Goal: Find specific page/section: Find specific page/section

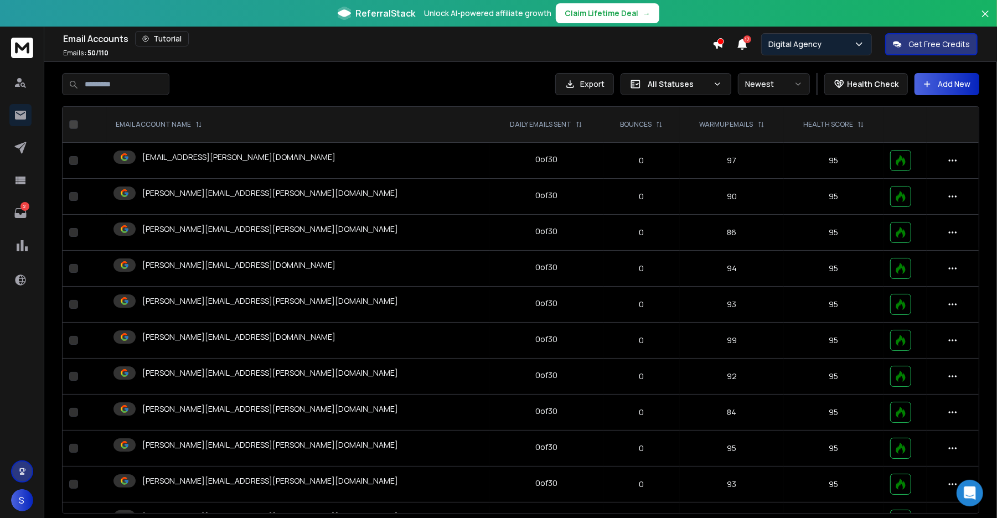
click at [793, 44] on p "Digital Agency" at bounding box center [797, 44] width 58 height 11
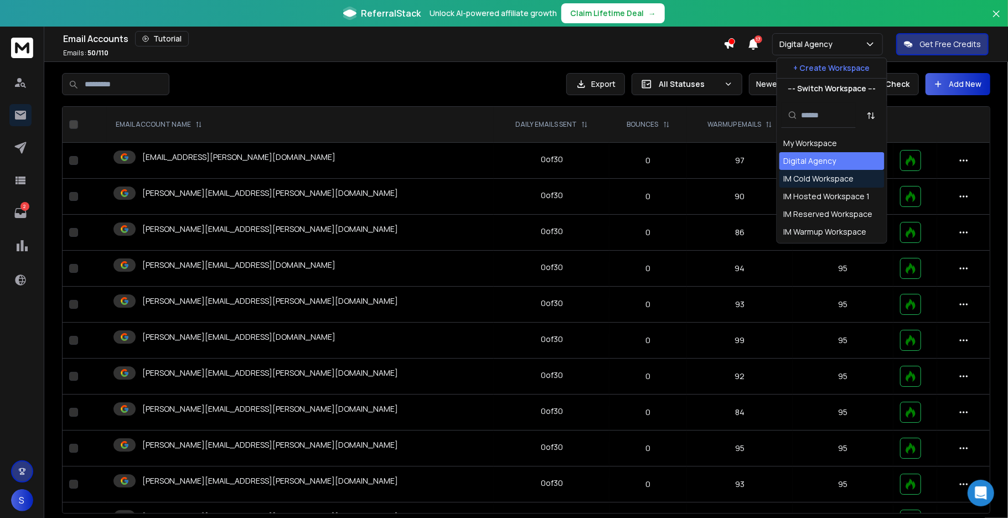
click at [809, 177] on div "IM Cold Workspace" at bounding box center [819, 178] width 70 height 11
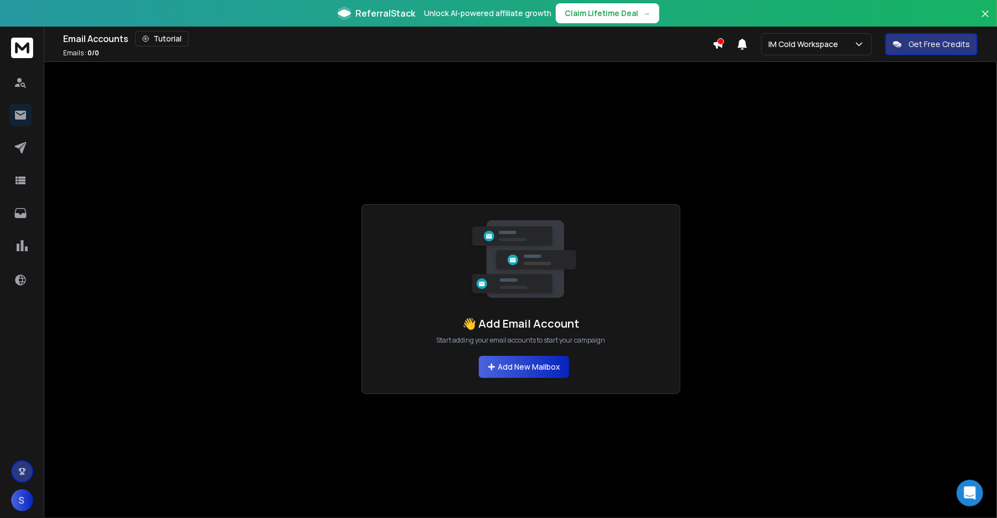
click at [800, 45] on p "IM Cold Workspace" at bounding box center [805, 44] width 74 height 11
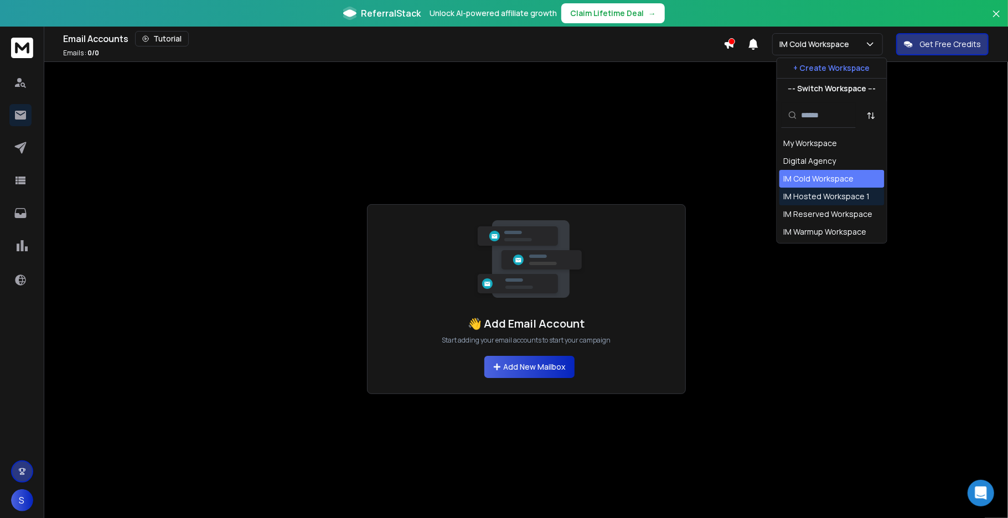
click at [837, 198] on div "IM Hosted Workspace 1" at bounding box center [827, 196] width 86 height 11
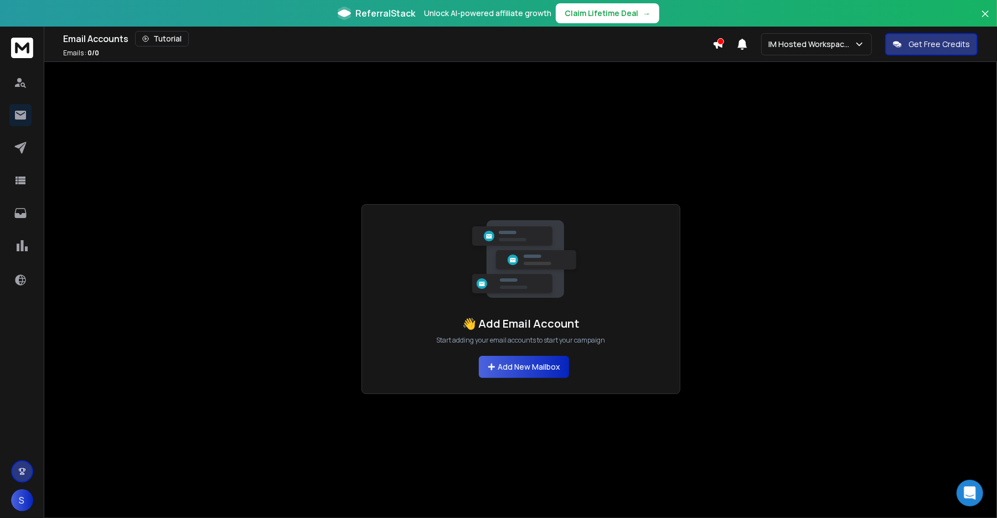
click at [810, 45] on p "IM Hosted Workspace 1" at bounding box center [811, 44] width 86 height 11
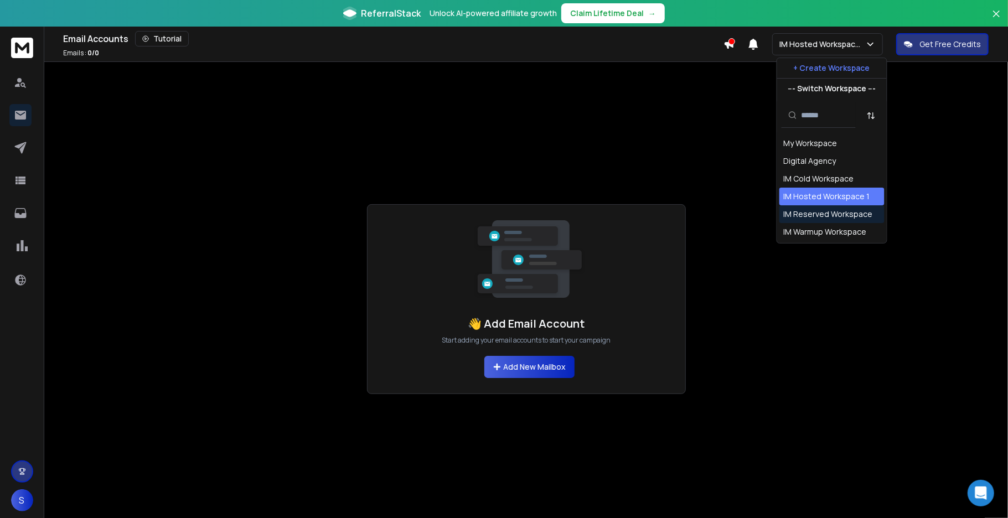
click at [818, 215] on div "IM Reserved Workspace" at bounding box center [828, 214] width 89 height 11
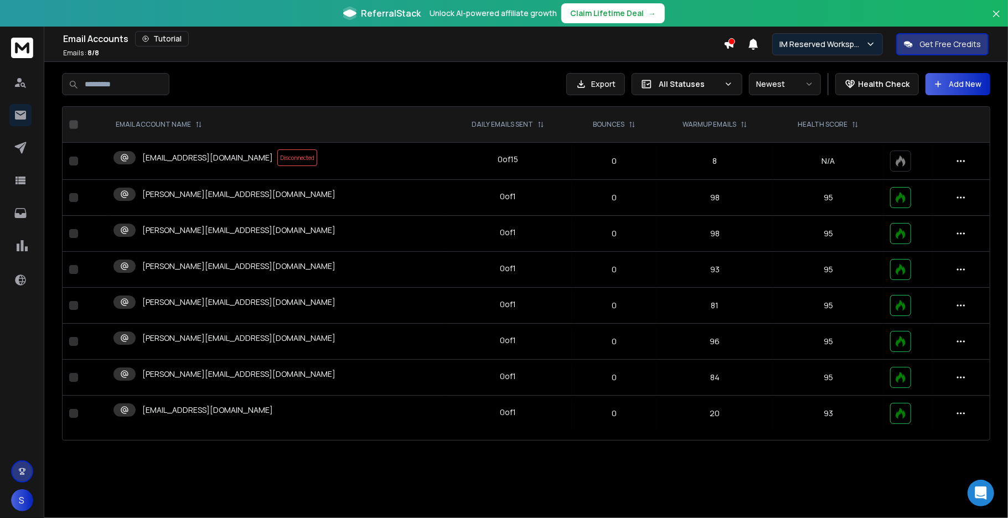
click at [800, 43] on p "IM Reserved Workspace" at bounding box center [822, 44] width 86 height 11
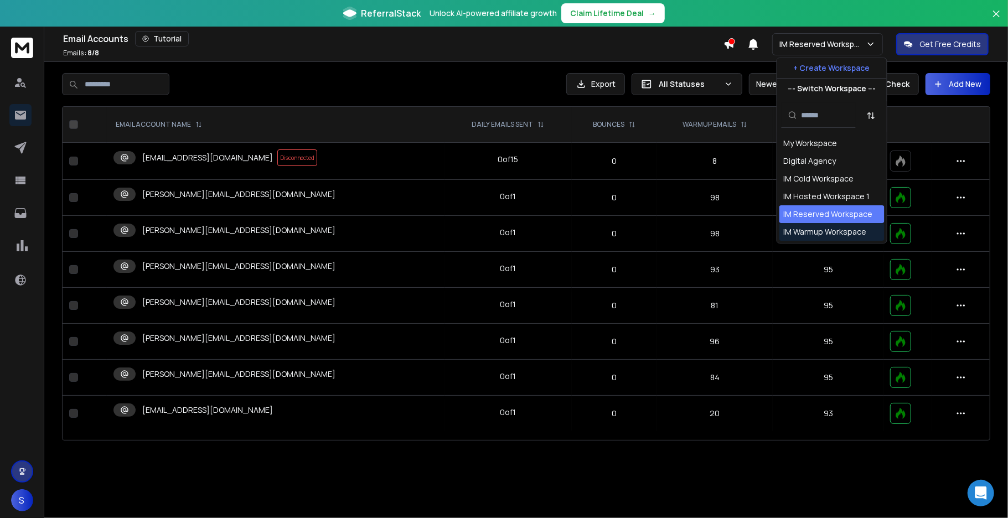
click at [835, 235] on div "IM Warmup Workspace" at bounding box center [825, 231] width 83 height 11
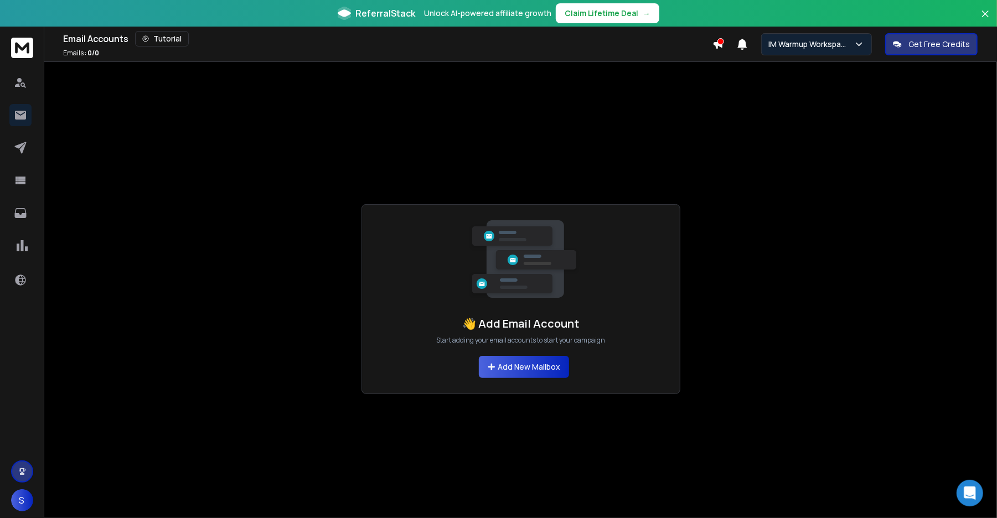
click at [806, 50] on button "IM Warmup Workspace" at bounding box center [816, 44] width 111 height 22
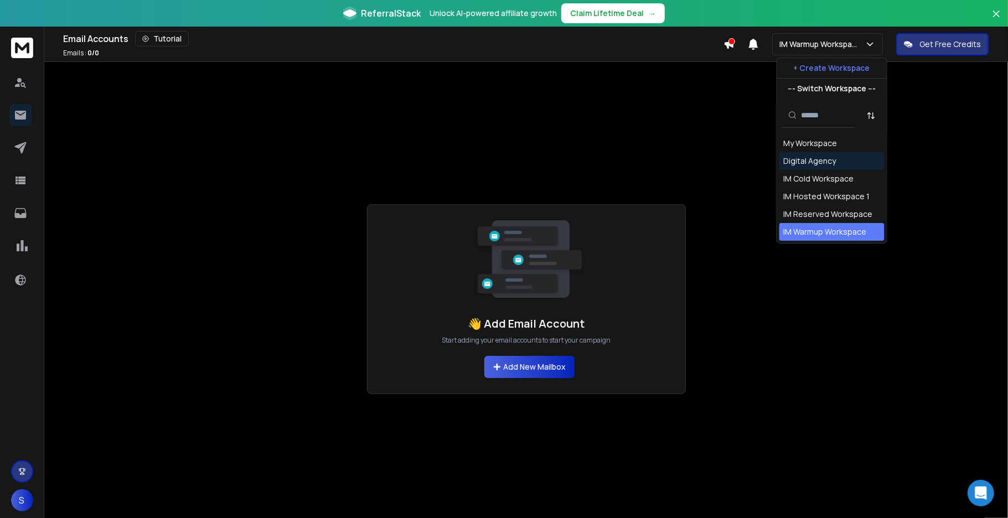
click at [814, 161] on div "Digital Agency" at bounding box center [810, 161] width 53 height 11
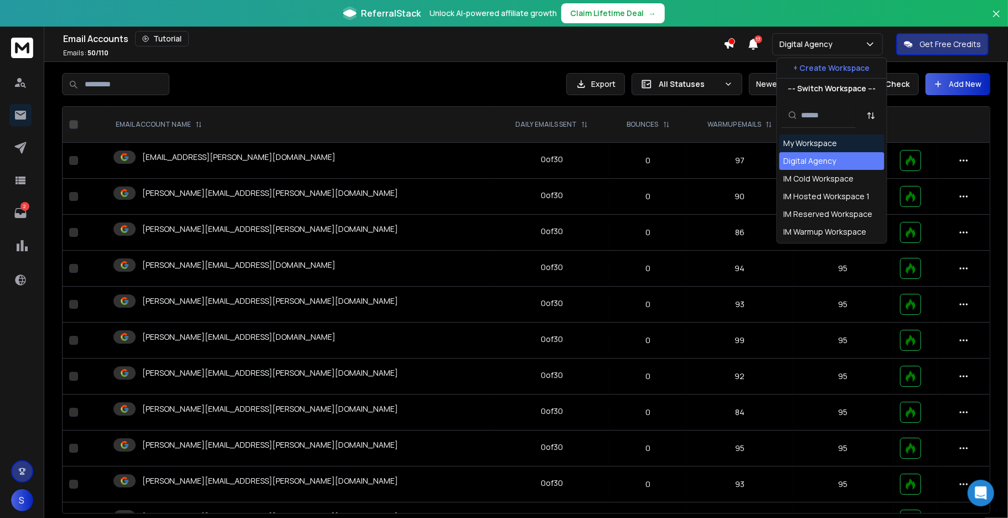
click at [804, 138] on div "My Workspace" at bounding box center [811, 143] width 54 height 11
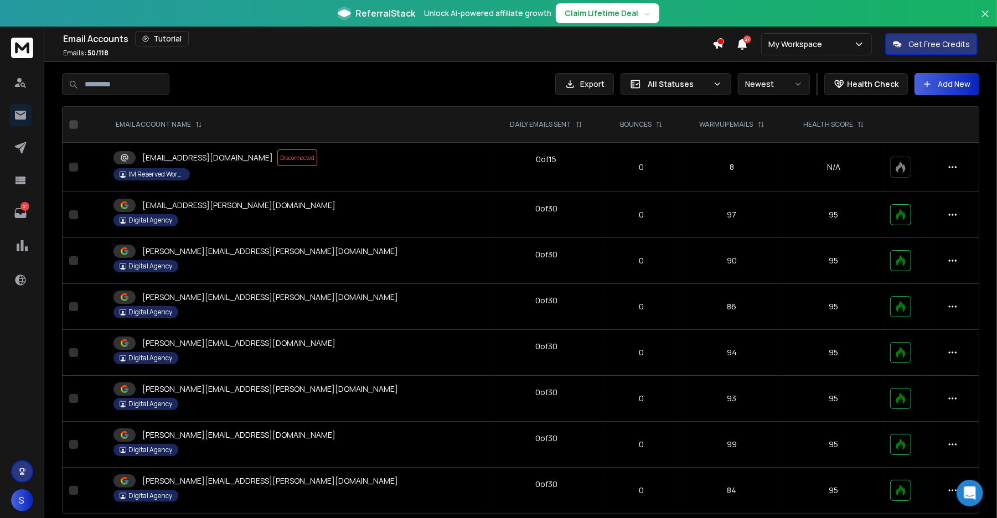
click at [796, 45] on p "My Workspace" at bounding box center [797, 44] width 58 height 11
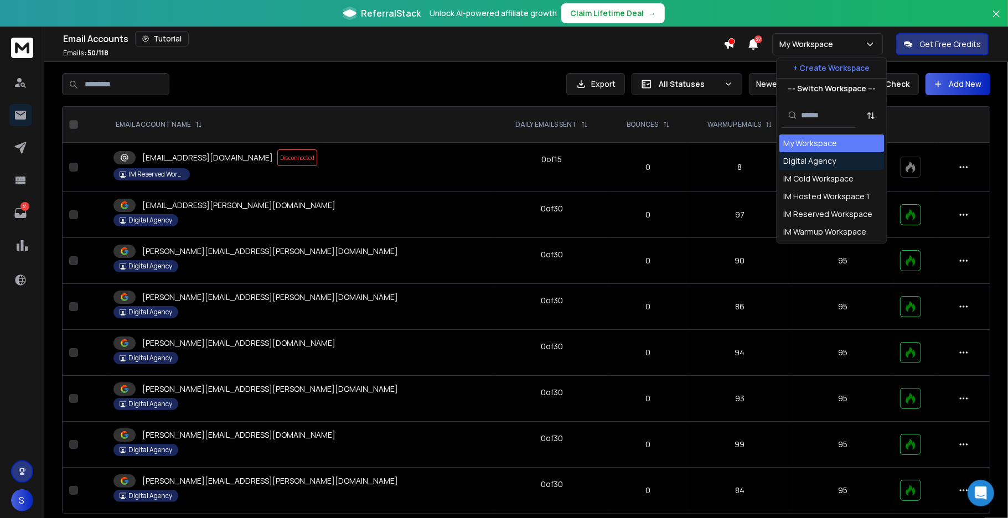
click at [800, 166] on div "Digital Agency" at bounding box center [810, 161] width 53 height 11
